Goal: Task Accomplishment & Management: Manage account settings

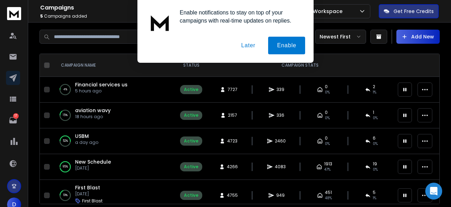
scroll to position [12, 0]
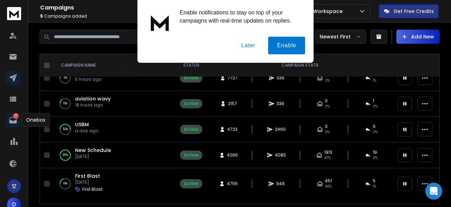
click at [13, 117] on icon at bounding box center [12, 120] width 7 height 6
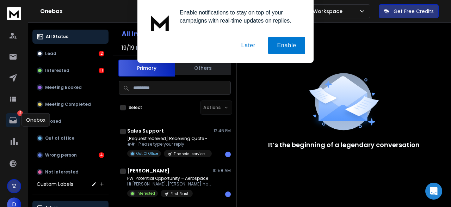
scroll to position [13, 0]
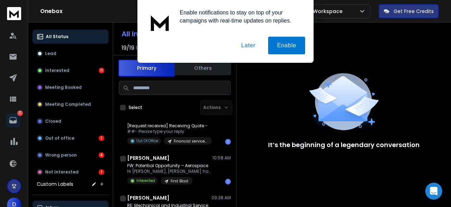
click at [250, 47] on button "Later" at bounding box center [248, 46] width 32 height 18
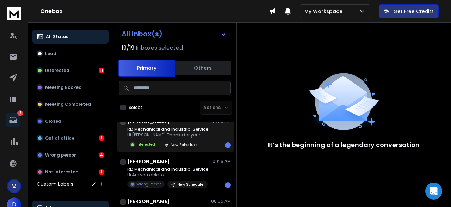
scroll to position [0, 0]
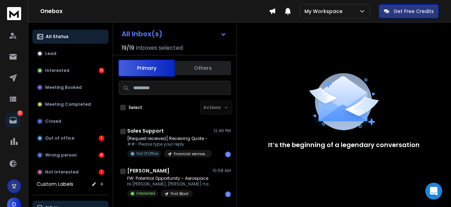
click at [209, 67] on button "Others" at bounding box center [203, 68] width 56 height 16
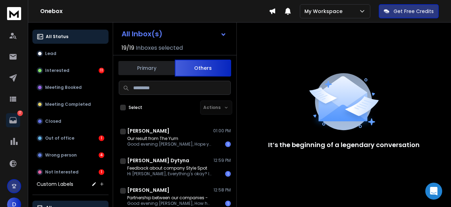
click at [151, 67] on button "Primary" at bounding box center [146, 68] width 56 height 16
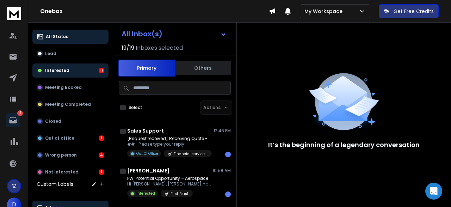
click at [67, 69] on p "Interested" at bounding box center [57, 71] width 24 height 6
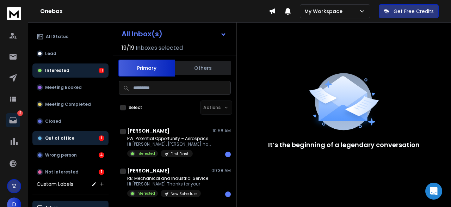
click at [77, 141] on button "Out of office 1" at bounding box center [70, 138] width 76 height 14
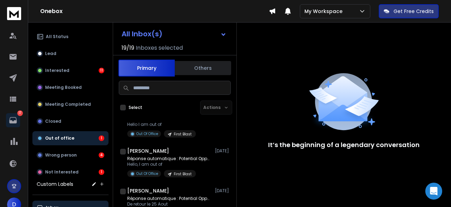
scroll to position [99, 0]
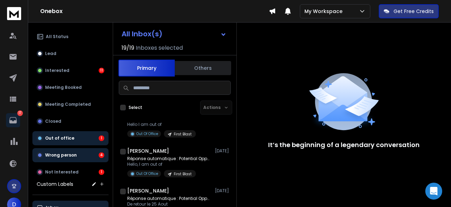
click at [56, 155] on p "Wrong person" at bounding box center [61, 155] width 32 height 6
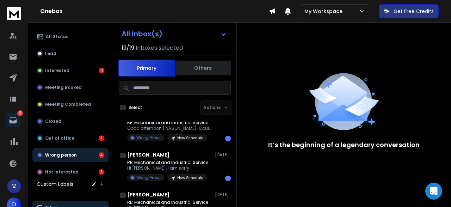
scroll to position [60, 0]
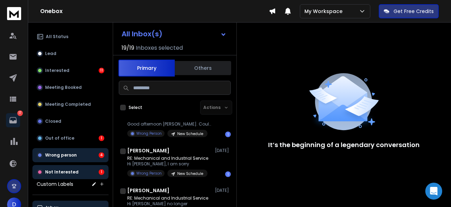
click at [66, 169] on p "Not Interested" at bounding box center [61, 172] width 33 height 6
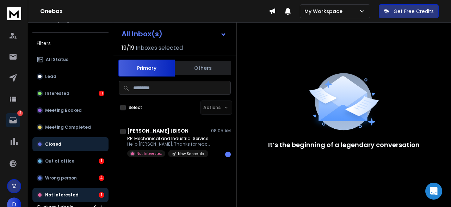
scroll to position [38, 0]
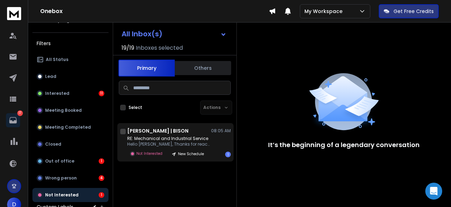
click at [163, 141] on p "RE: Mechanical and Industrial Service" at bounding box center [169, 139] width 85 height 6
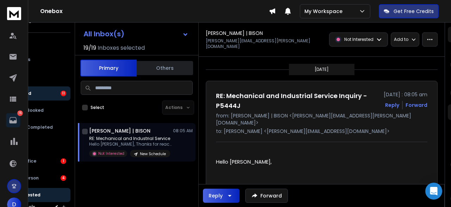
scroll to position [0, 0]
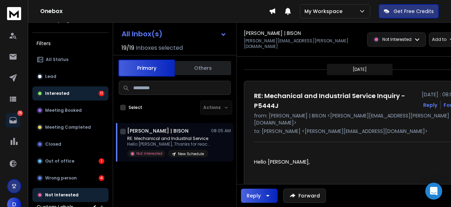
click at [59, 93] on p "Interested" at bounding box center [57, 94] width 24 height 6
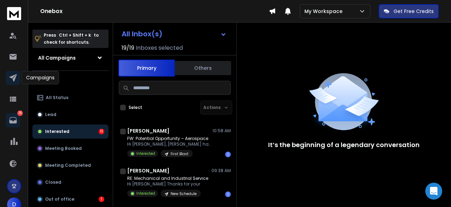
click at [12, 81] on icon at bounding box center [13, 78] width 8 height 8
